Goal: Check status: Check status

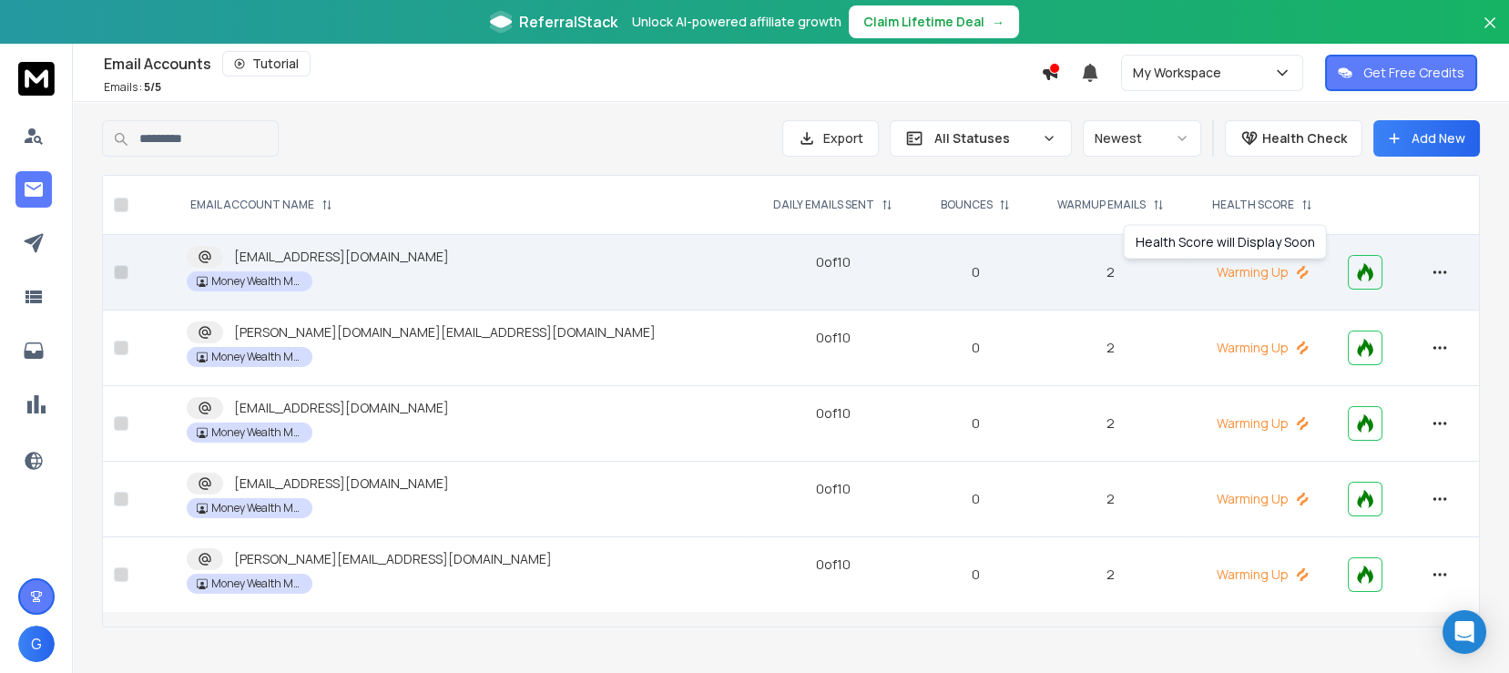
click at [1209, 267] on p "Warming Up" at bounding box center [1262, 272] width 127 height 18
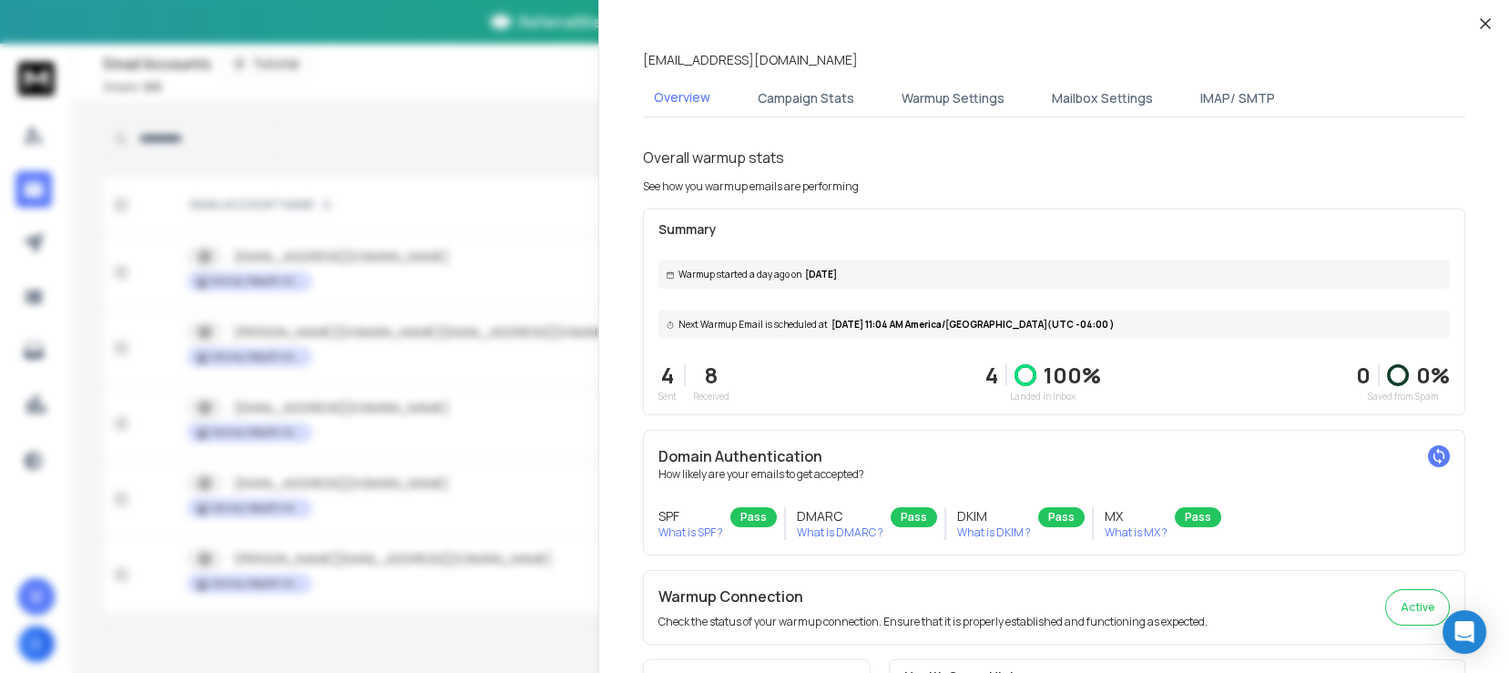
click at [1481, 26] on icon "button" at bounding box center [1485, 24] width 18 height 18
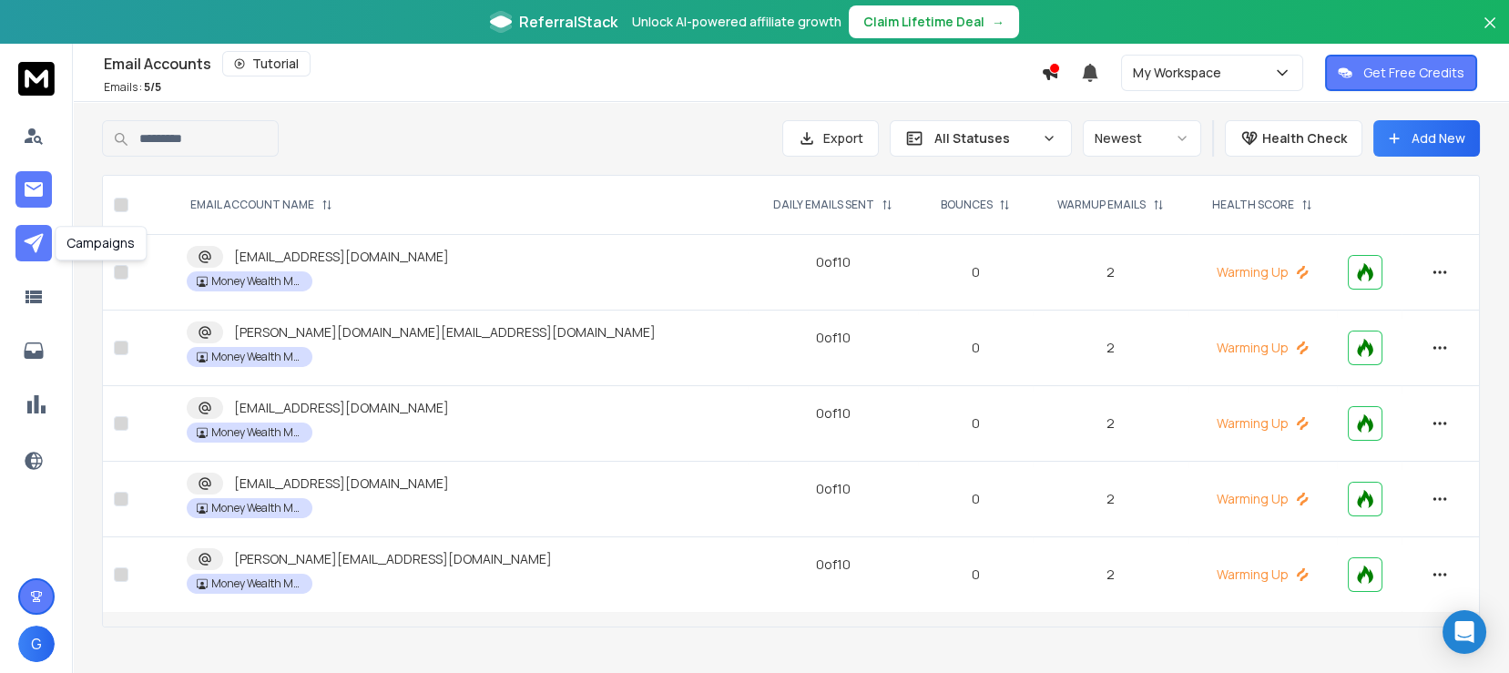
click at [34, 232] on icon at bounding box center [34, 243] width 22 height 22
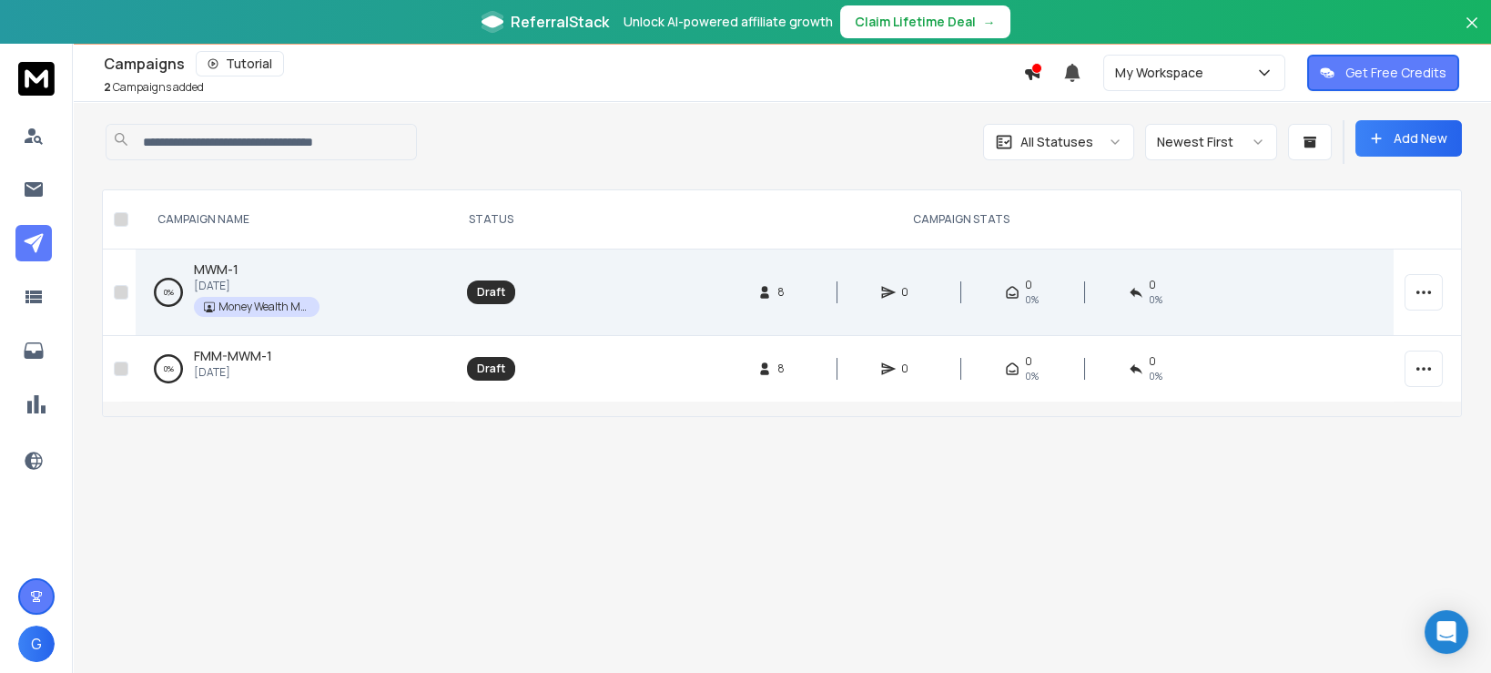
click at [255, 310] on p "Money Wealth Matters" at bounding box center [264, 307] width 91 height 15
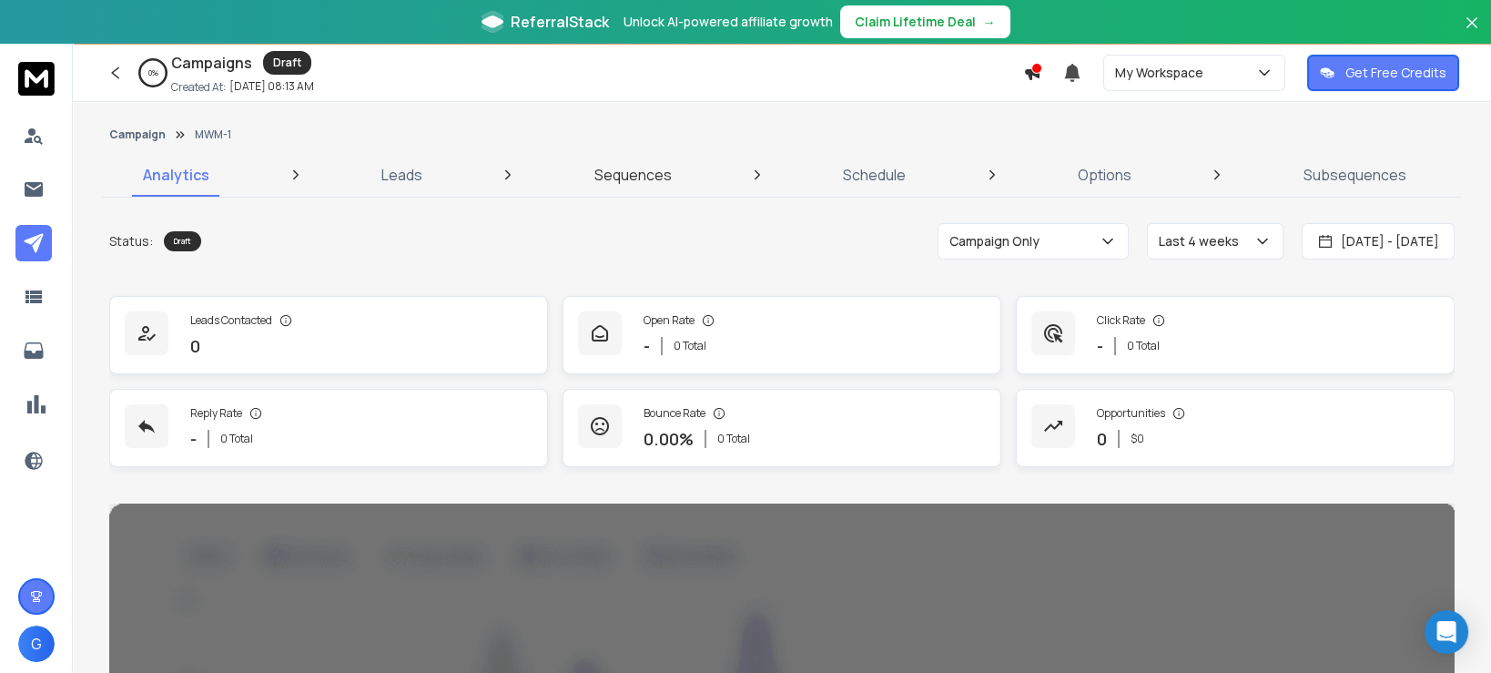
click at [598, 178] on p "Sequences" at bounding box center [633, 175] width 77 height 22
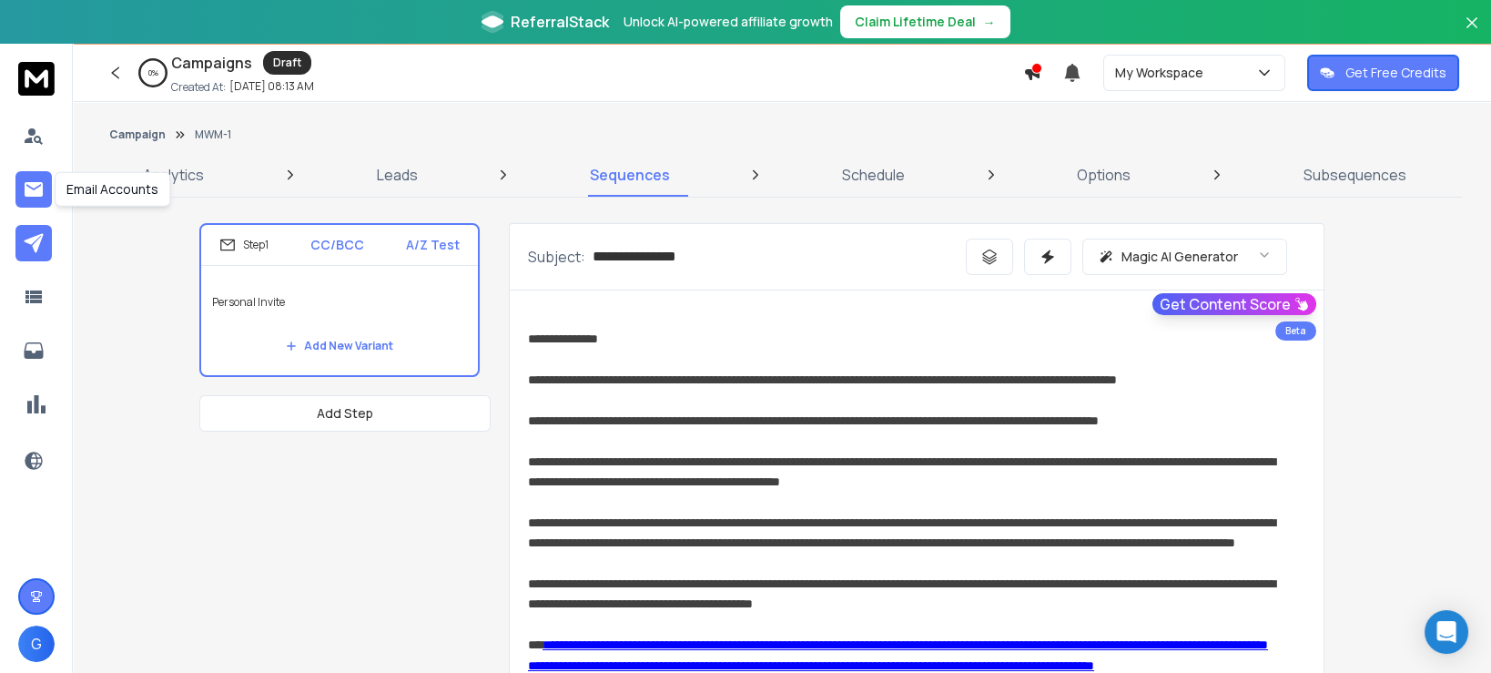
click at [44, 192] on icon at bounding box center [34, 189] width 22 height 22
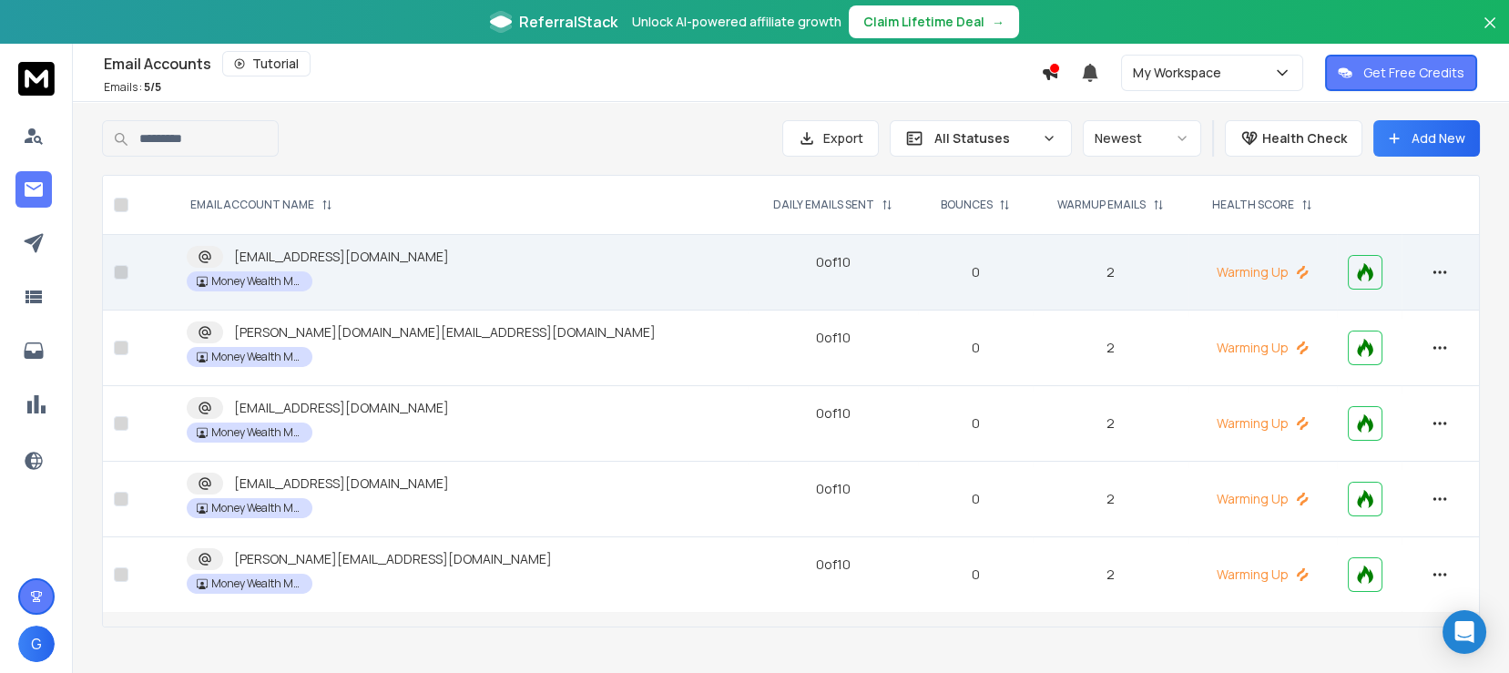
click at [362, 256] on p "[EMAIL_ADDRESS][DOMAIN_NAME]" at bounding box center [341, 257] width 215 height 18
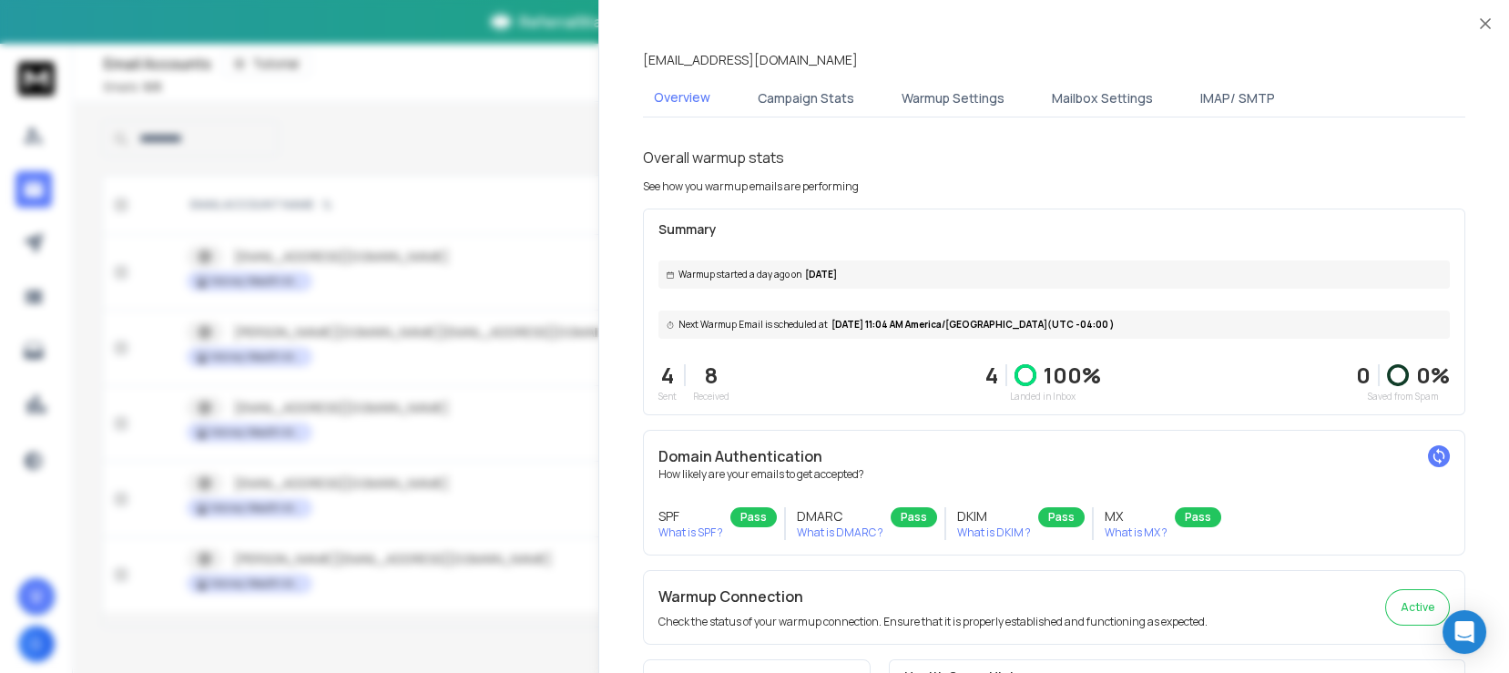
click at [972, 93] on button "Warmup Settings" at bounding box center [952, 98] width 125 height 40
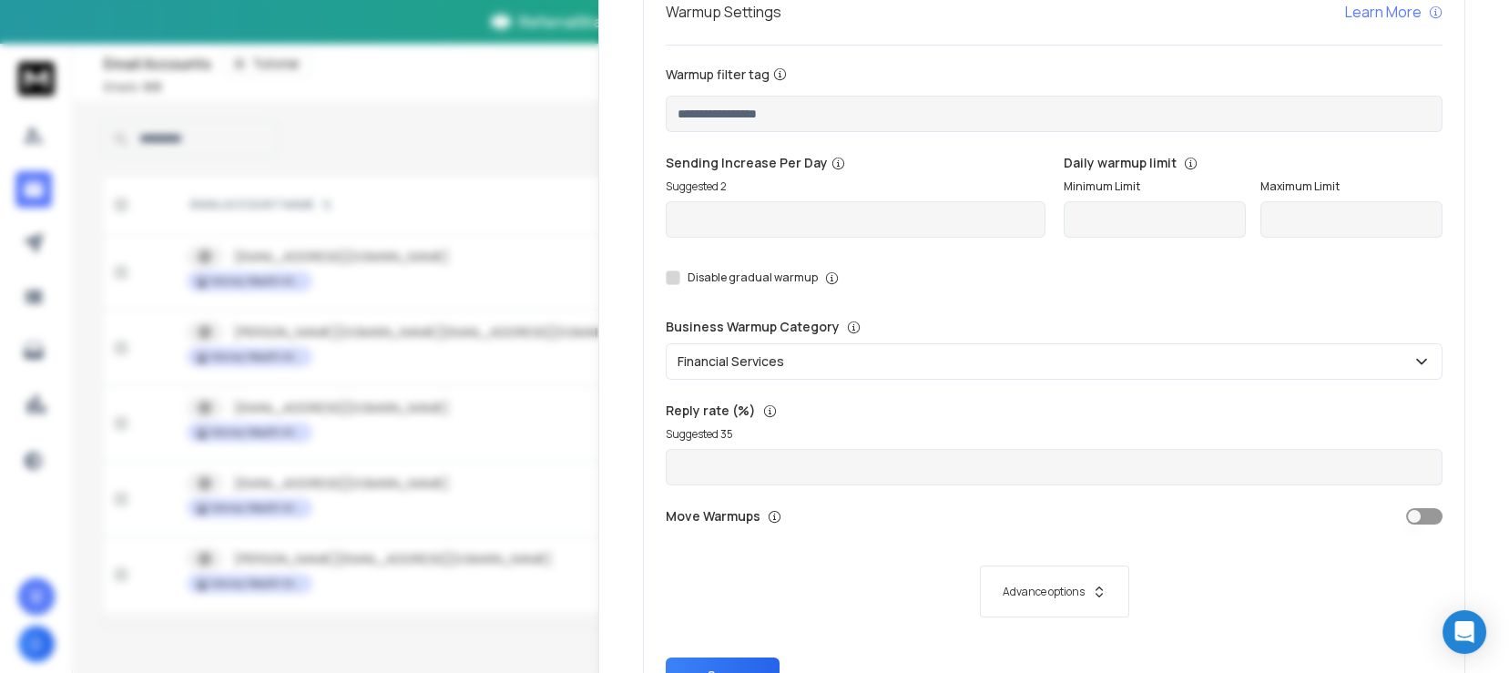
scroll to position [320, 0]
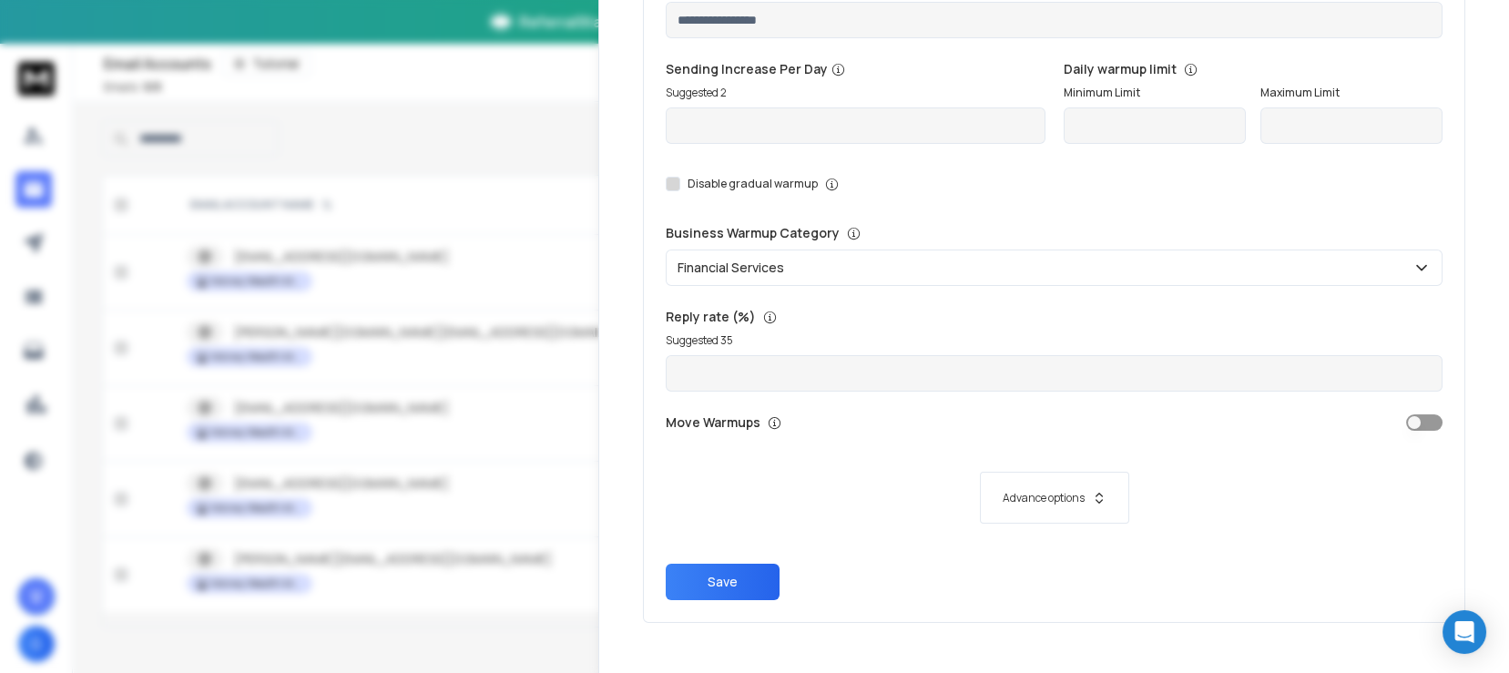
click at [1016, 503] on p "Advance options" at bounding box center [1043, 498] width 82 height 15
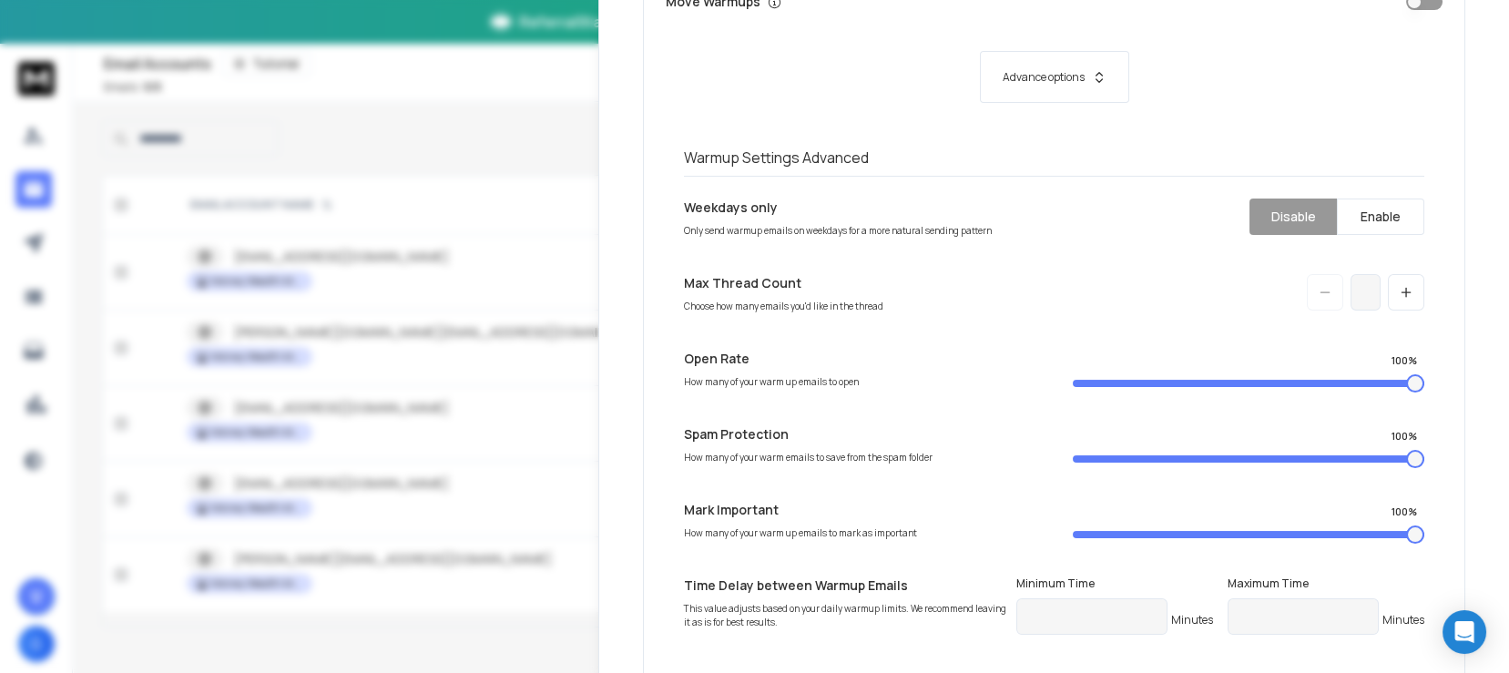
scroll to position [852, 0]
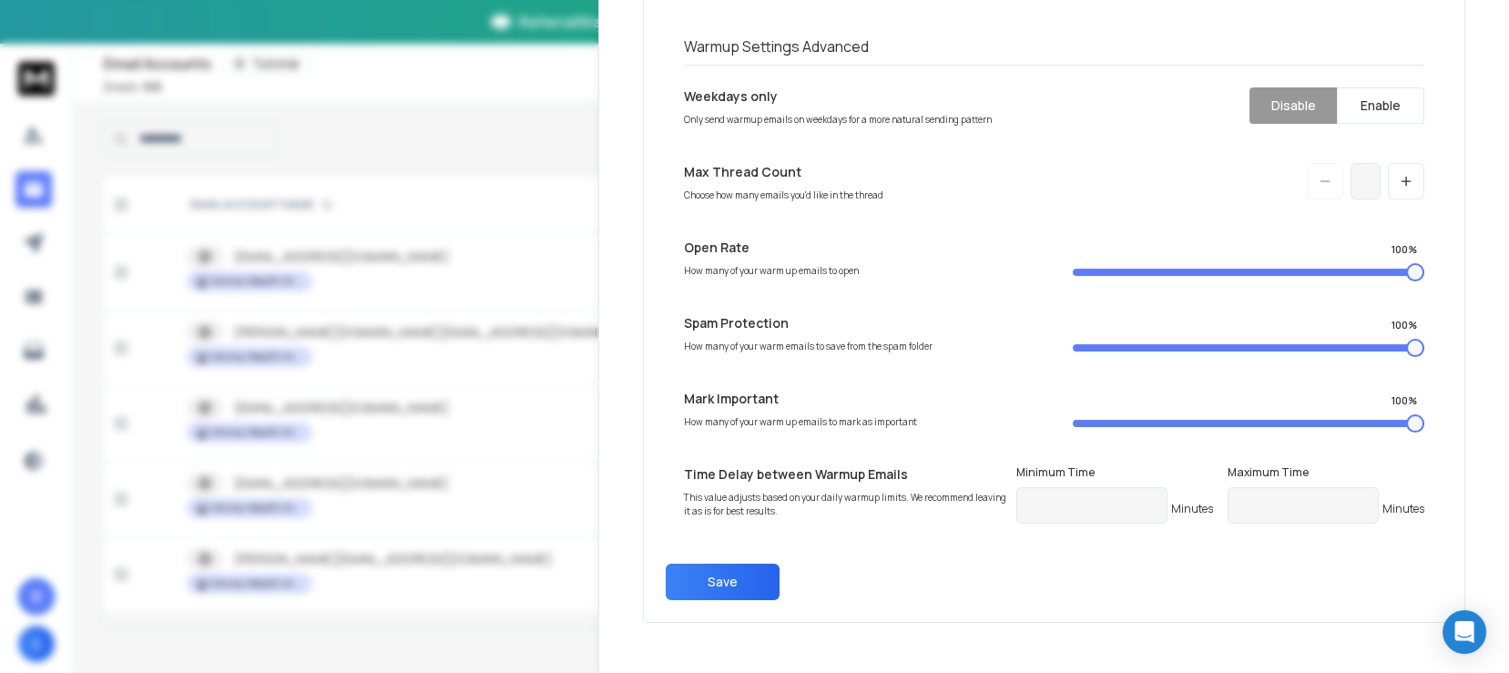
click at [557, 147] on div at bounding box center [754, 336] width 1509 height 673
